Goal: Task Accomplishment & Management: Manage account settings

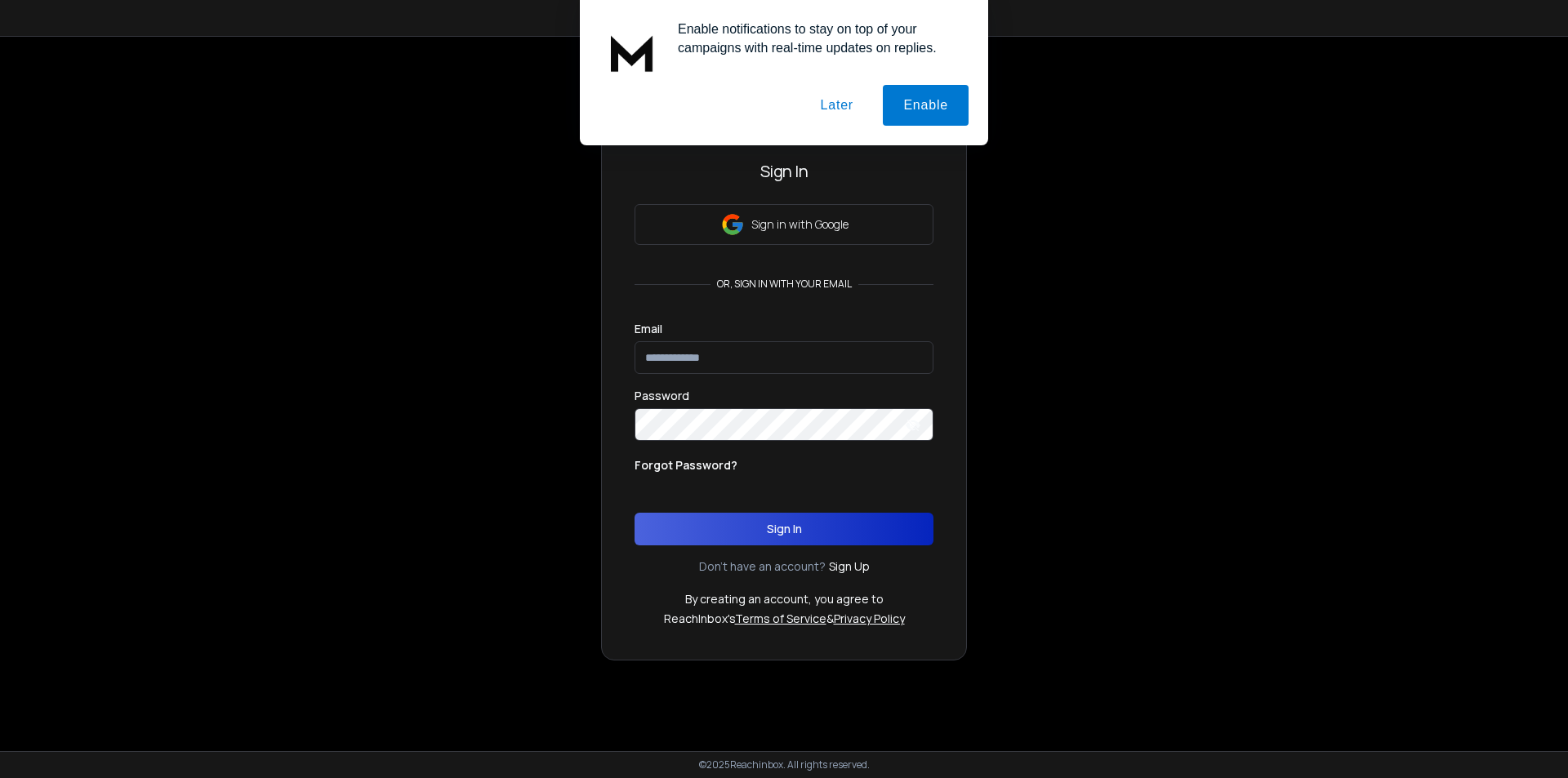
type input "**********"
click at [793, 540] on button "Sign In" at bounding box center [784, 529] width 299 height 33
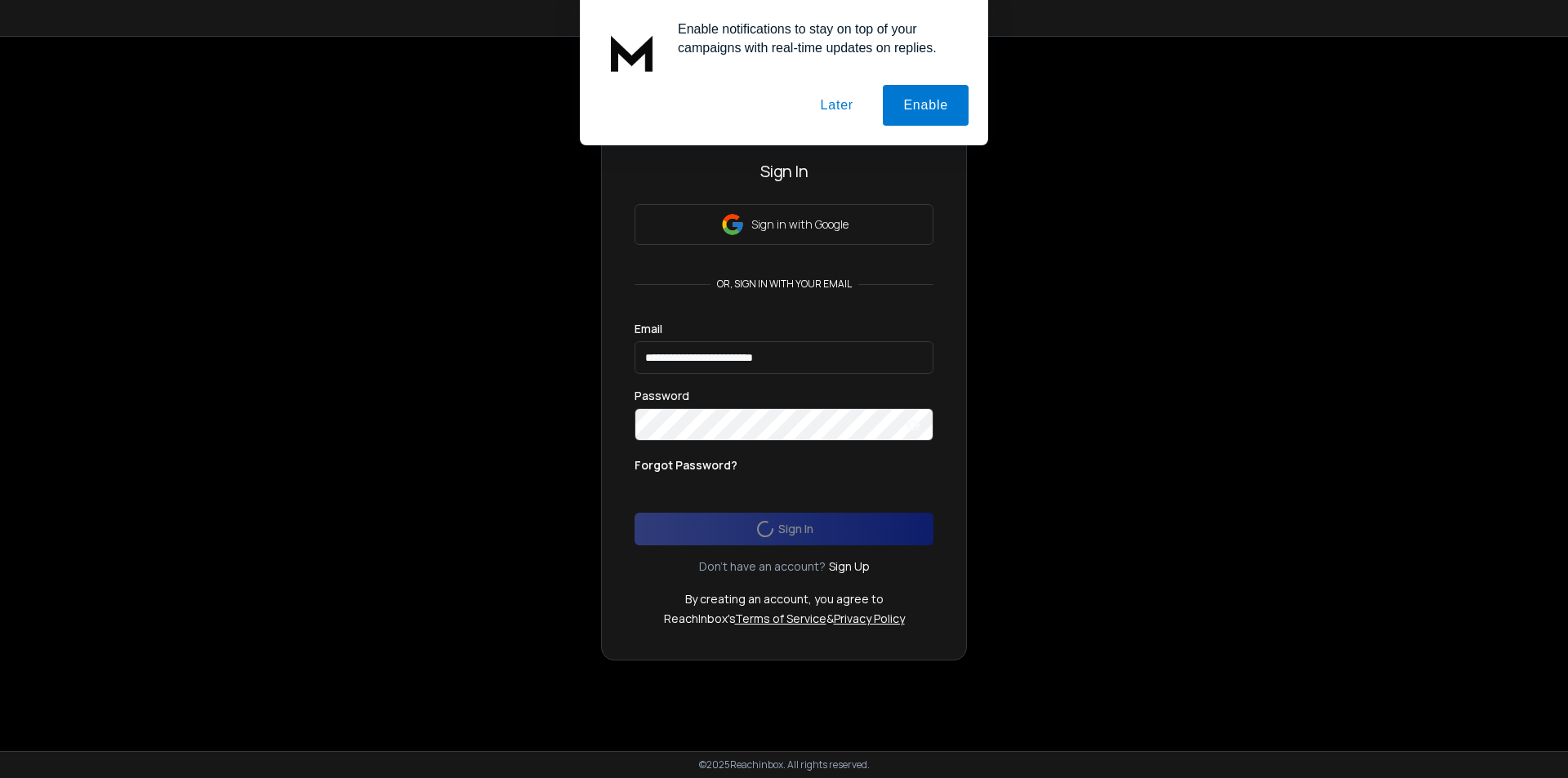
click at [832, 107] on button "Later" at bounding box center [836, 105] width 73 height 40
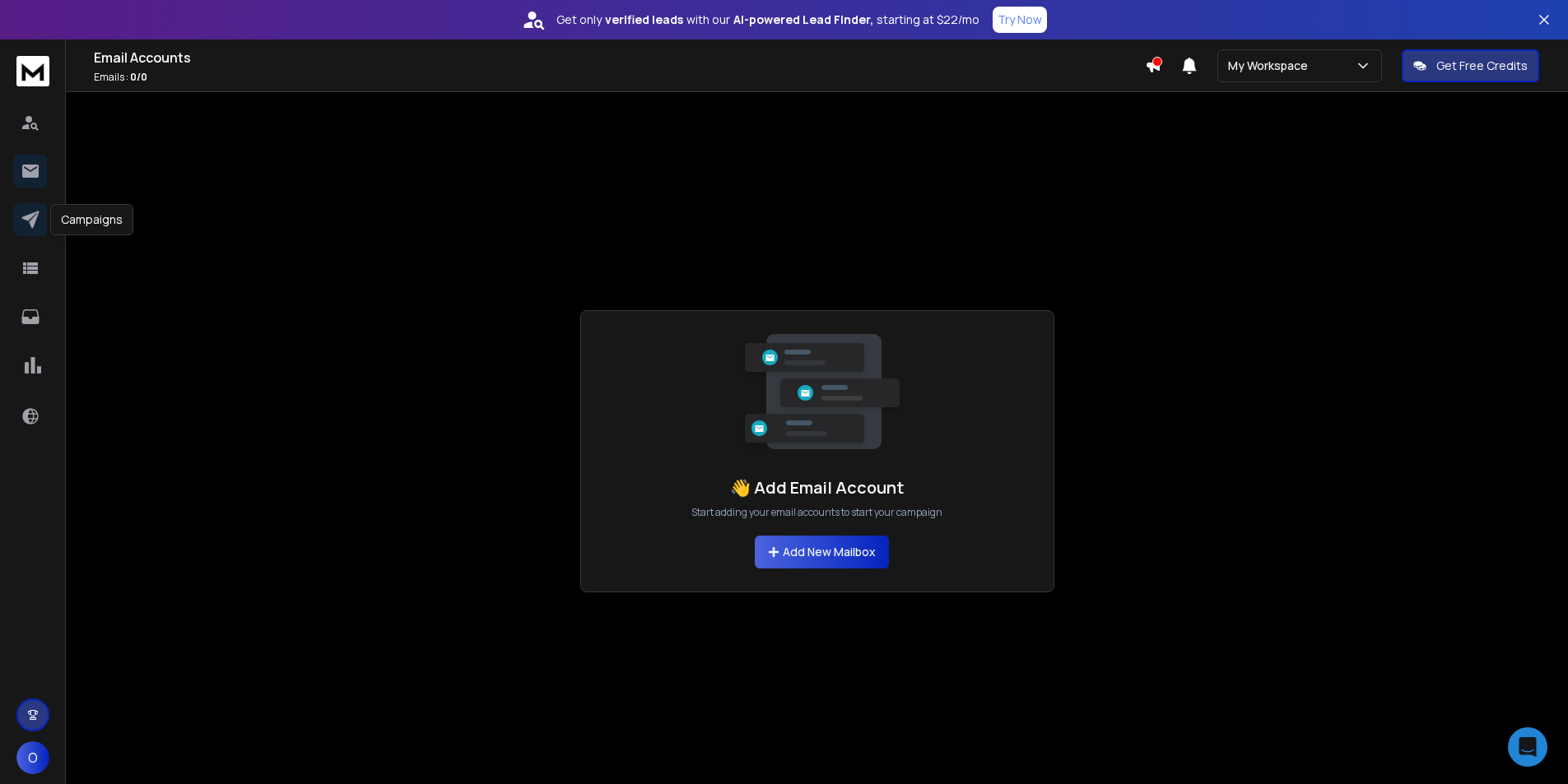
click at [36, 222] on icon at bounding box center [30, 219] width 20 height 20
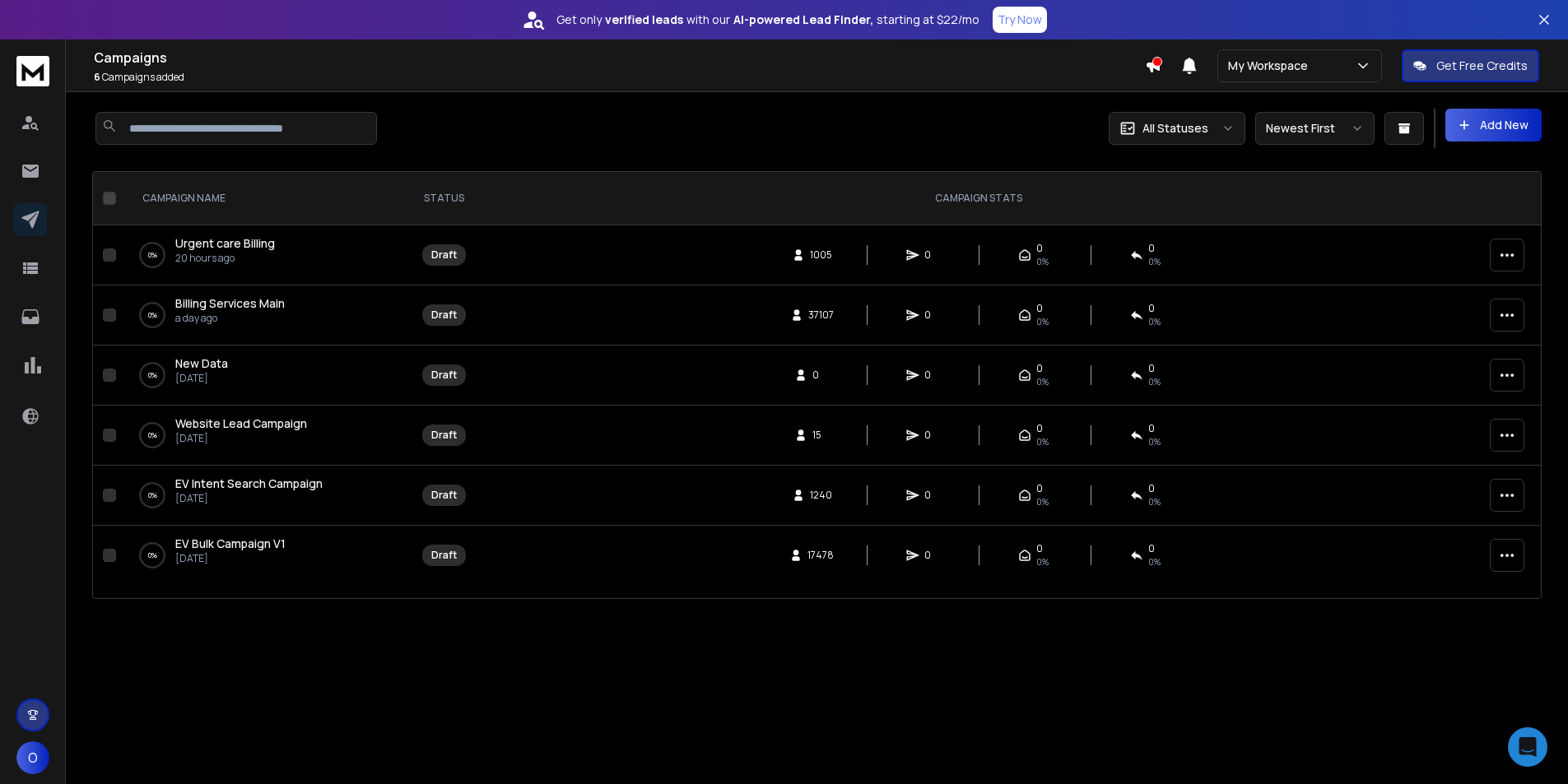
click at [287, 309] on div "0 % Billing Services Main a day ago" at bounding box center [267, 315] width 255 height 40
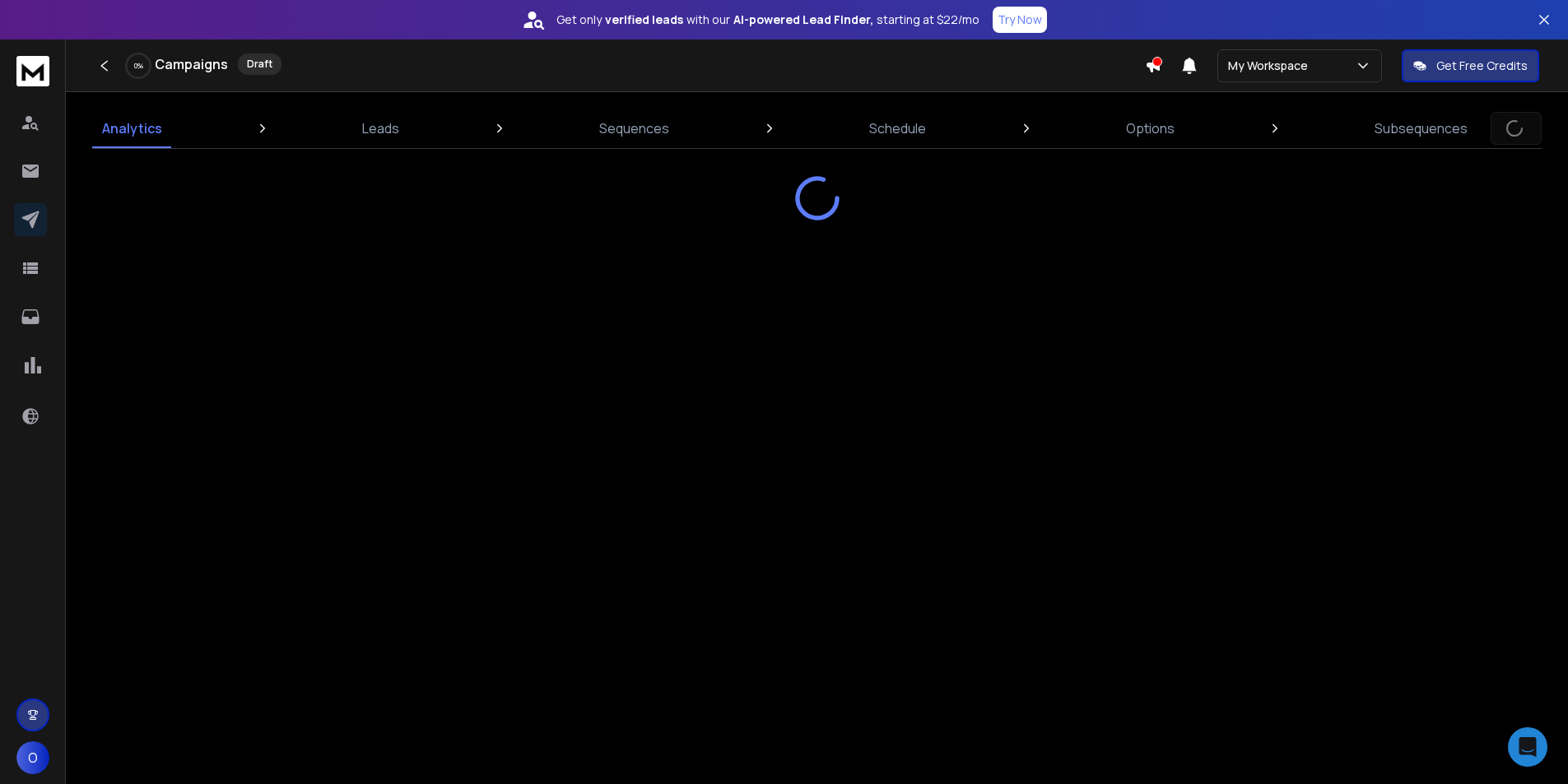
click at [290, 308] on div at bounding box center [817, 564] width 1436 height 784
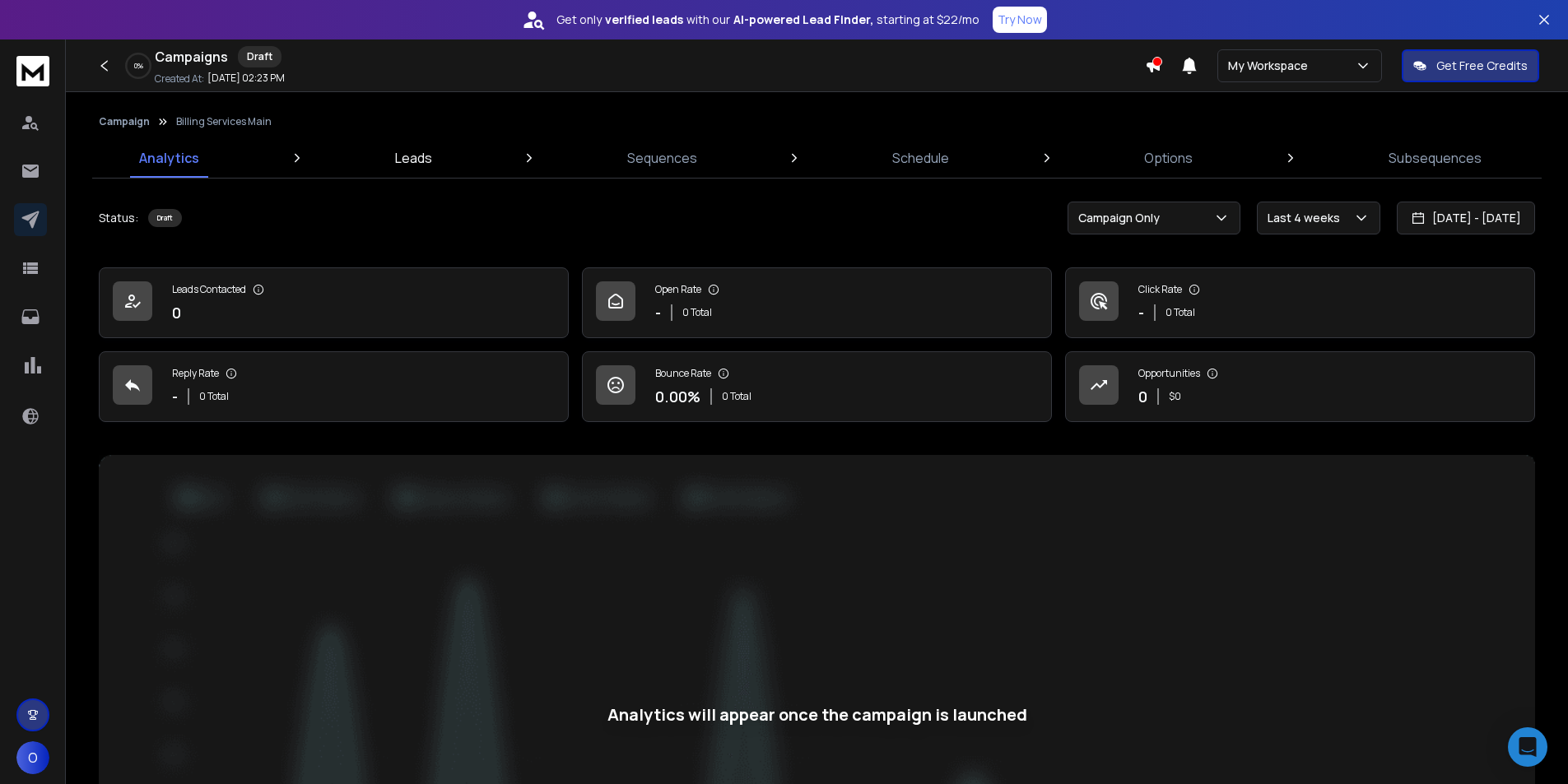
click at [405, 157] on p "Leads" at bounding box center [413, 158] width 37 height 20
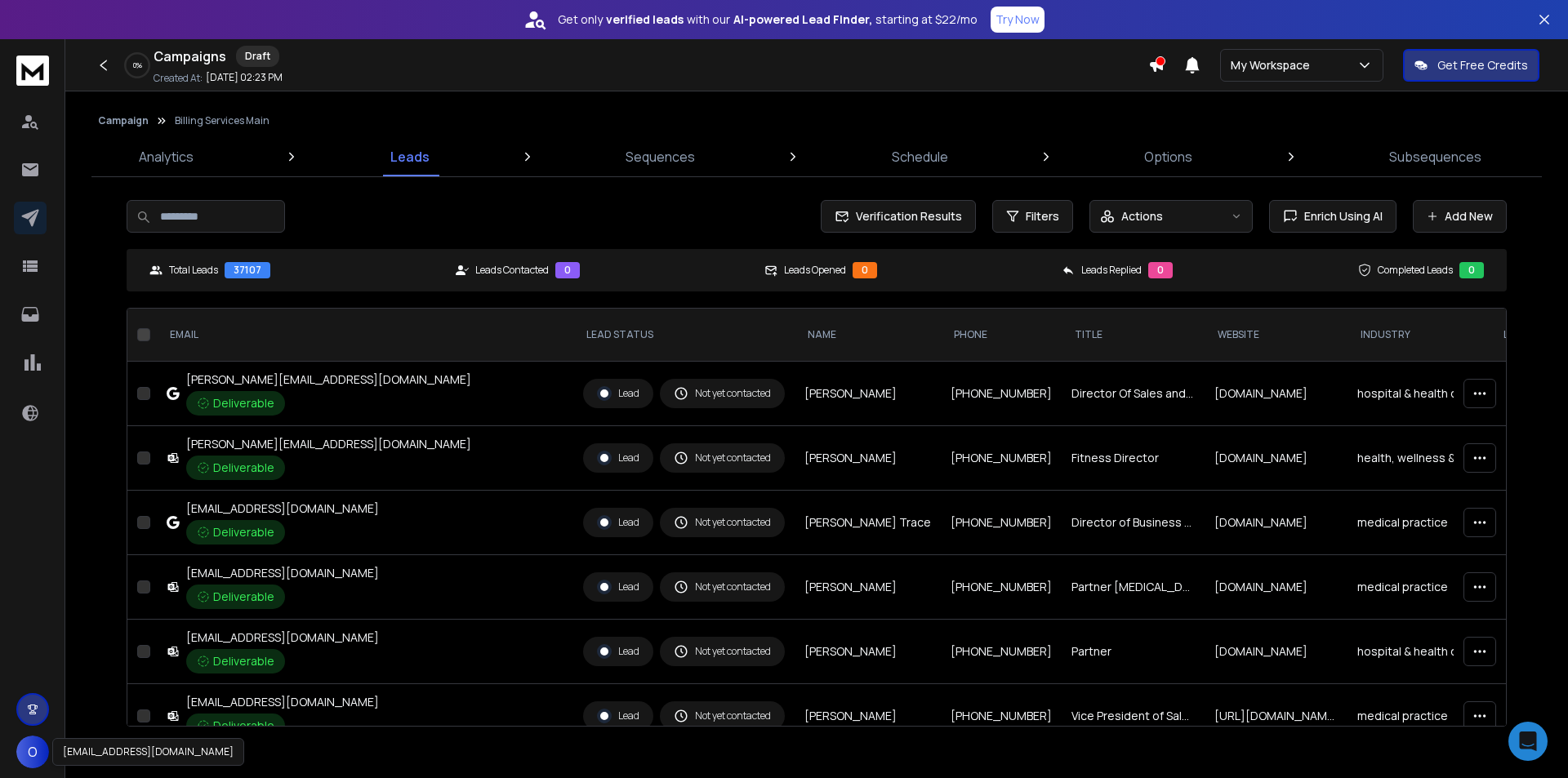
click at [26, 747] on span "O" at bounding box center [33, 752] width 33 height 33
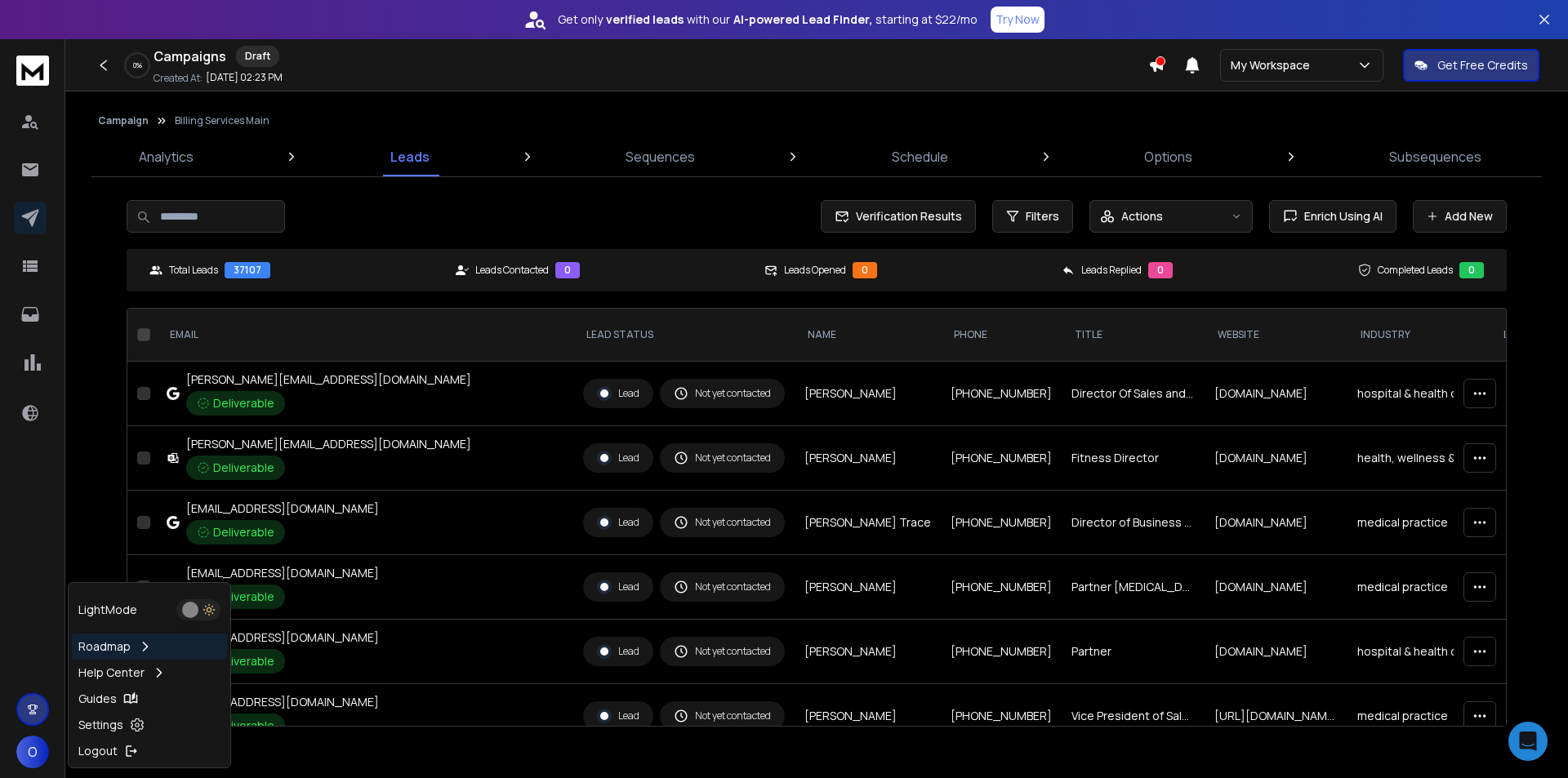
click at [198, 609] on button "button" at bounding box center [198, 610] width 44 height 21
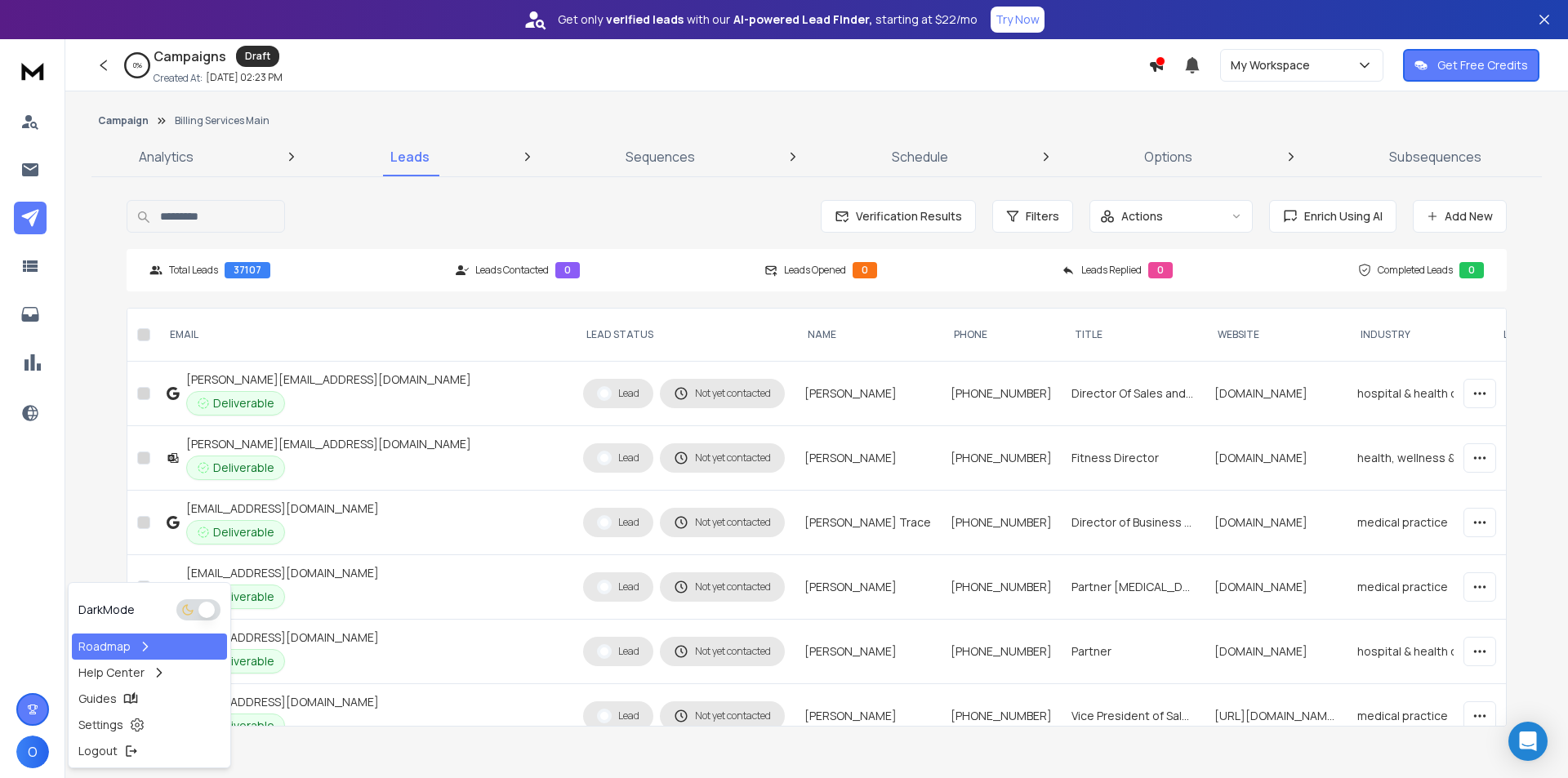
click at [100, 449] on div "Verification Results Filters Actions Enrich Using AI Add New Total Leads 37107 …" at bounding box center [817, 456] width 1437 height 511
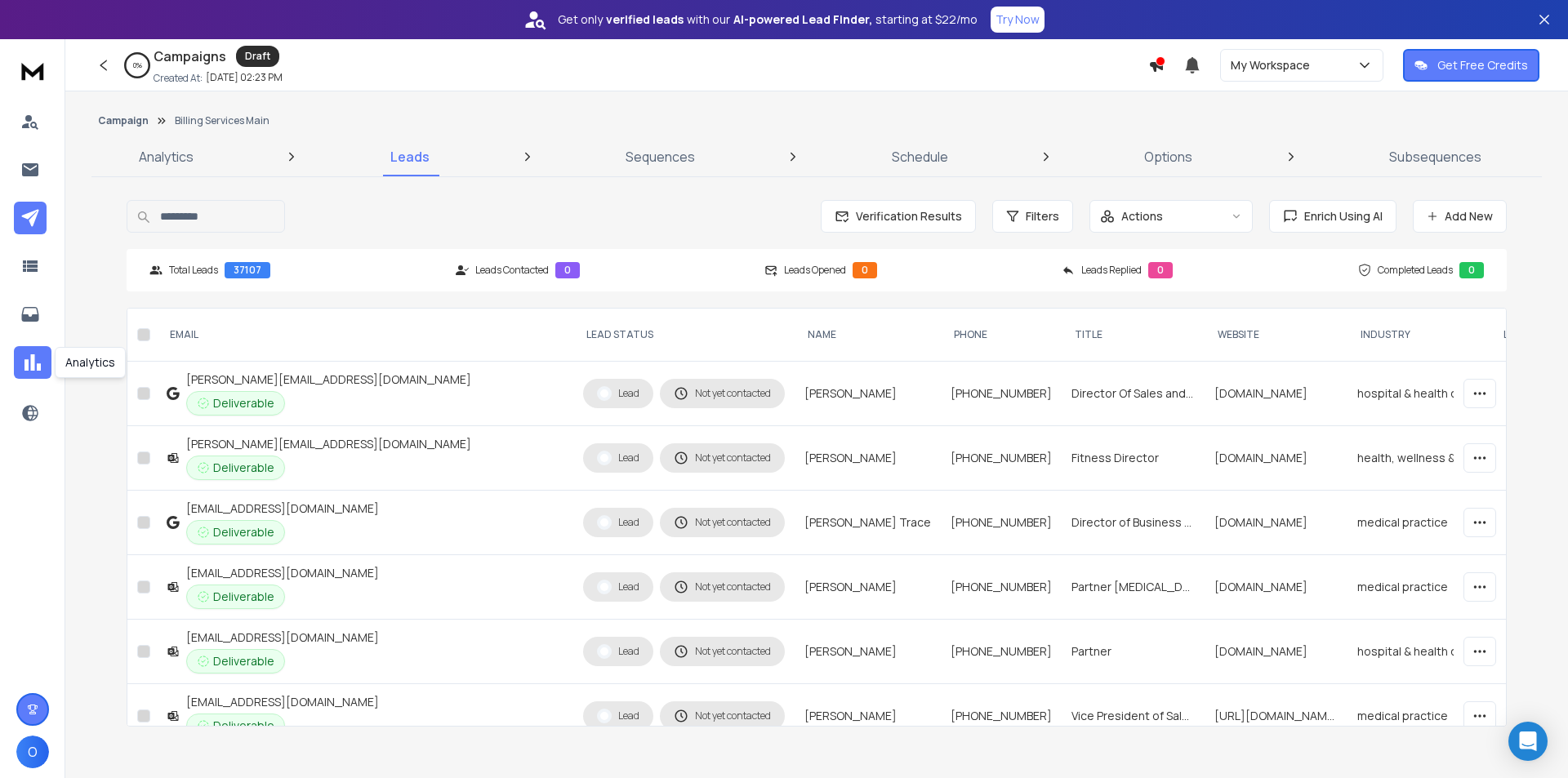
click at [28, 367] on icon at bounding box center [32, 362] width 16 height 16
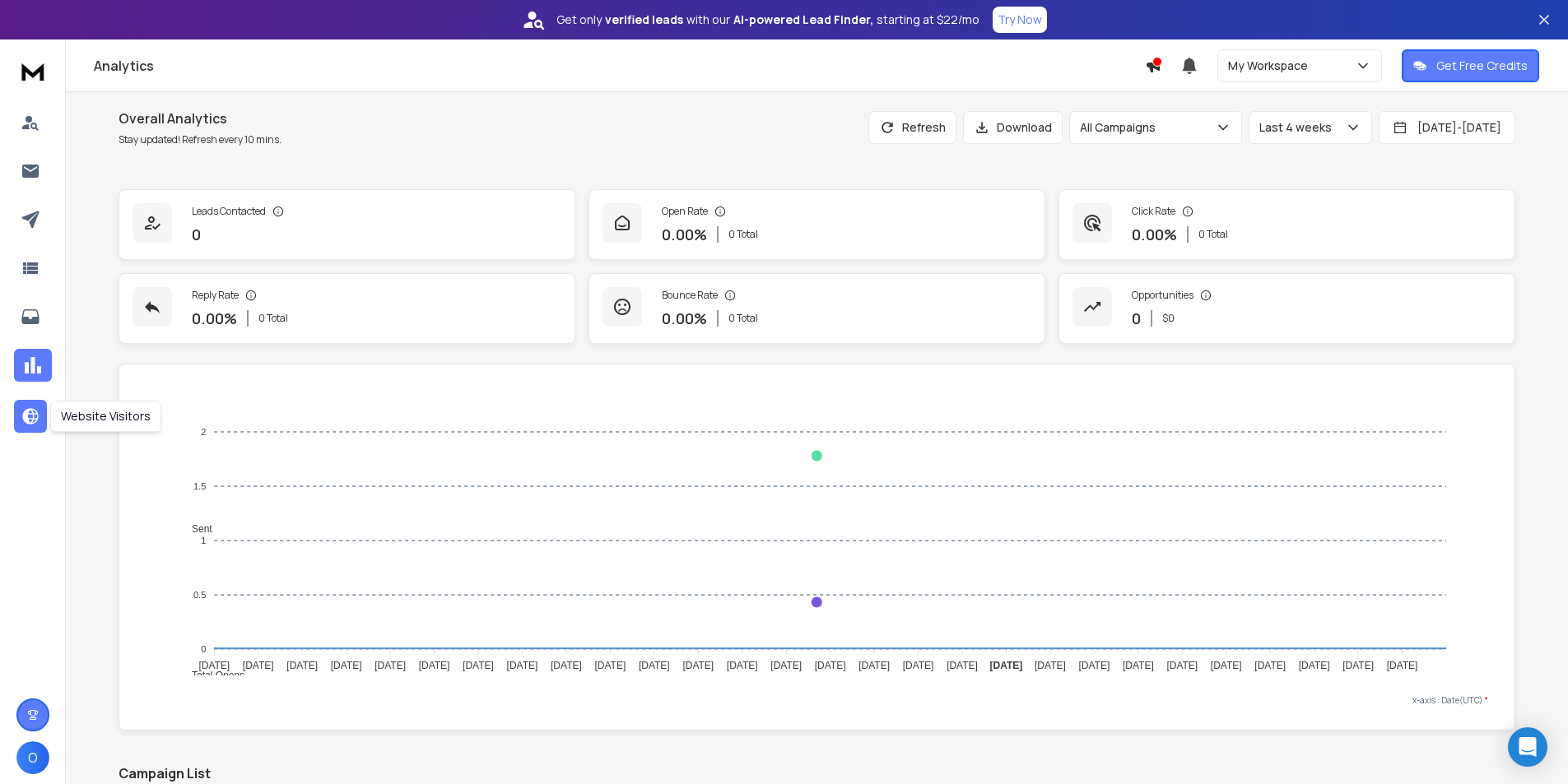
click at [27, 417] on icon at bounding box center [30, 416] width 16 height 16
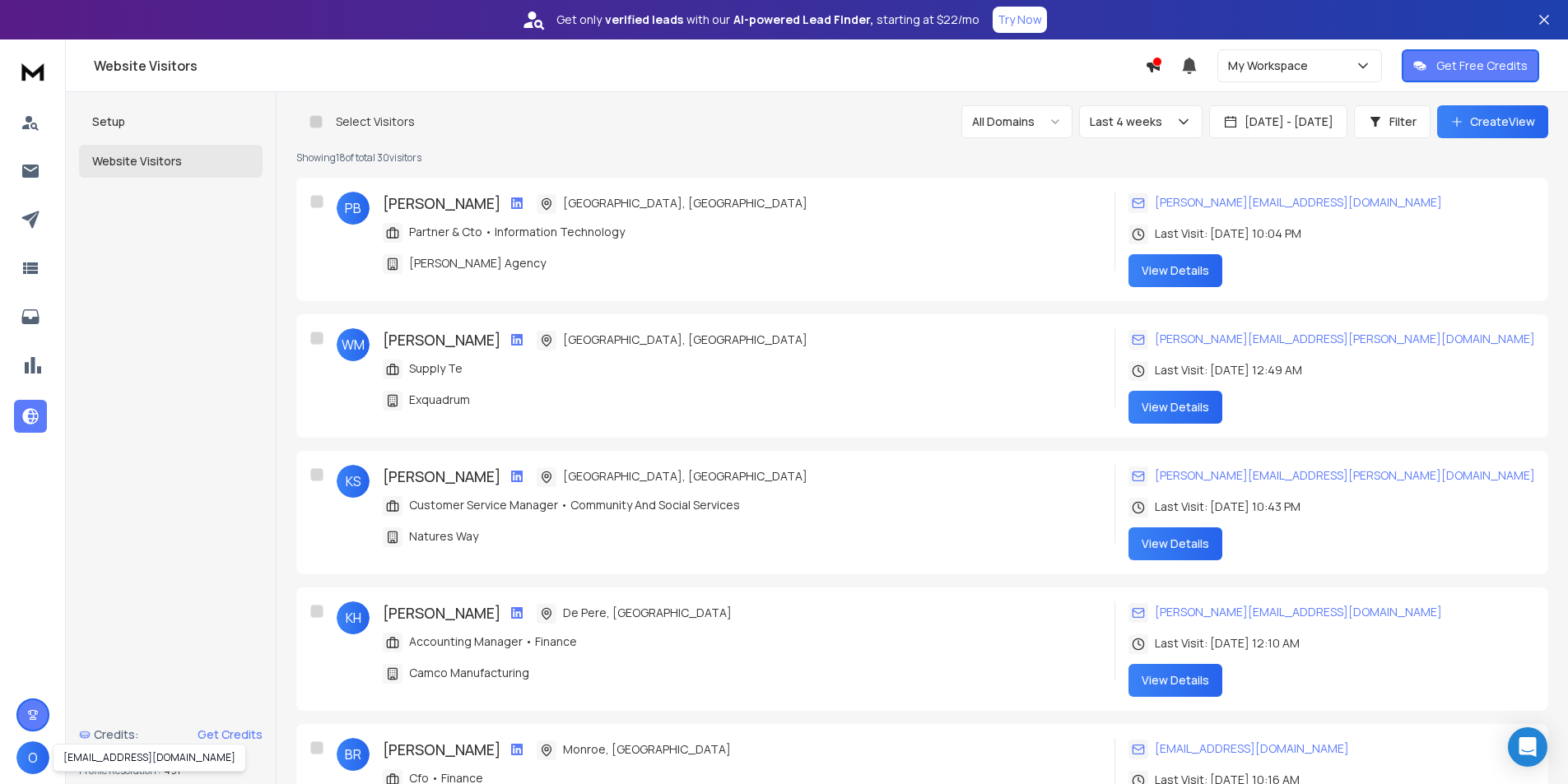
click at [45, 764] on span "O" at bounding box center [33, 758] width 33 height 33
click at [110, 752] on p "Logout" at bounding box center [99, 756] width 40 height 16
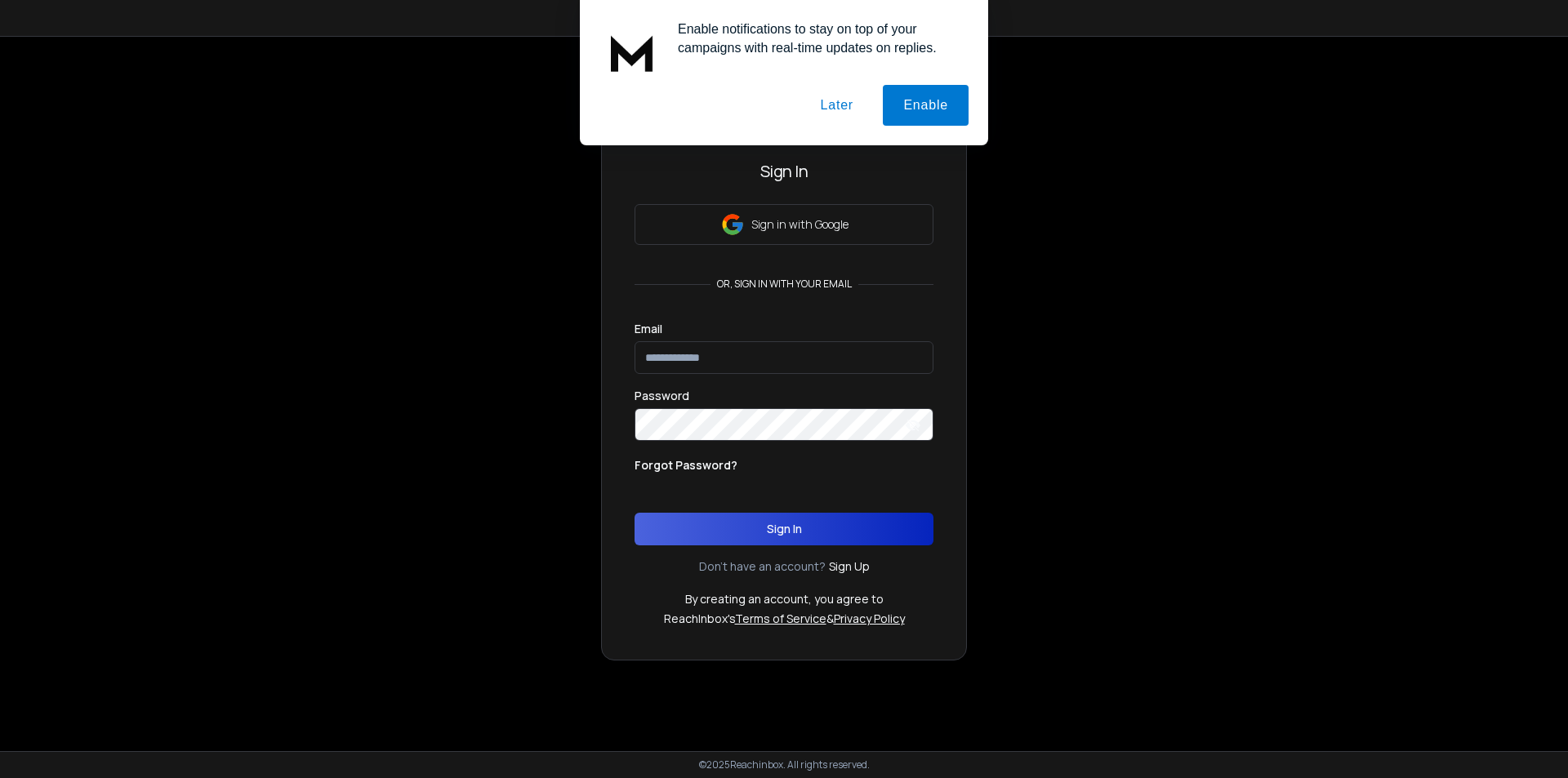
type input "**********"
click at [912, 426] on icon at bounding box center [912, 425] width 11 height 11
